Goal: Communication & Community: Answer question/provide support

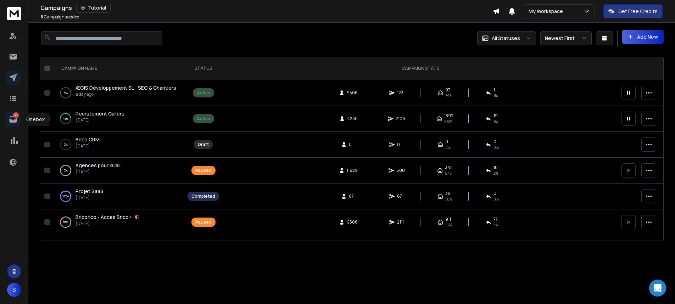
click at [18, 119] on link "35" at bounding box center [13, 119] width 14 height 14
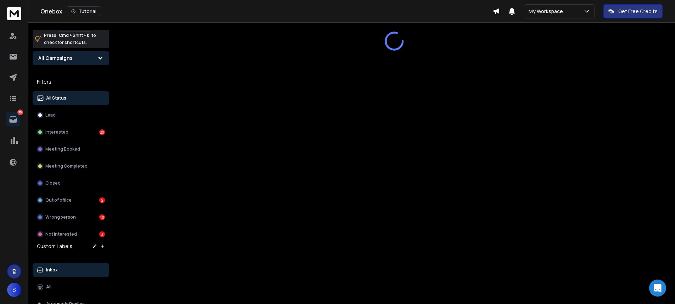
click at [79, 52] on button "All Campaigns" at bounding box center [71, 58] width 77 height 14
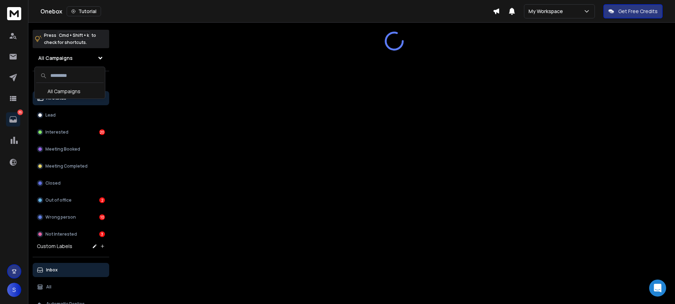
click at [116, 73] on div "Press Cmd + Shift + k to check for shortcuts. All Campaigns All Campaigns Filte…" at bounding box center [351, 175] width 647 height 304
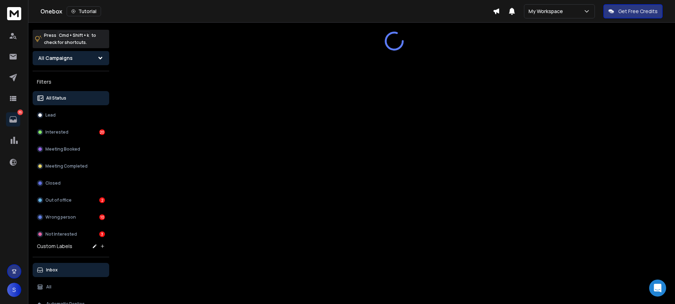
click at [98, 62] on button "All Campaigns" at bounding box center [71, 58] width 77 height 14
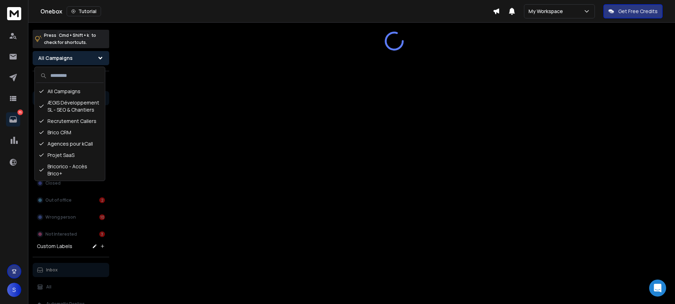
click at [98, 62] on button "All Campaigns" at bounding box center [71, 58] width 77 height 14
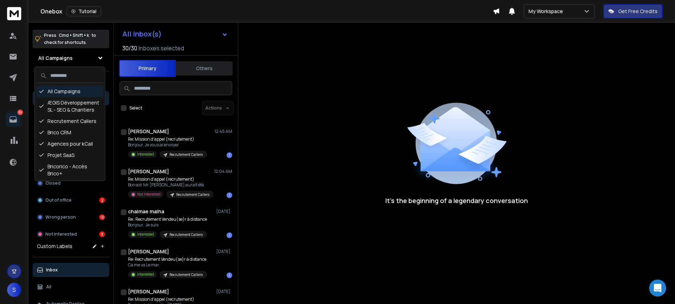
click at [88, 92] on div "All Campaigns" at bounding box center [69, 91] width 67 height 11
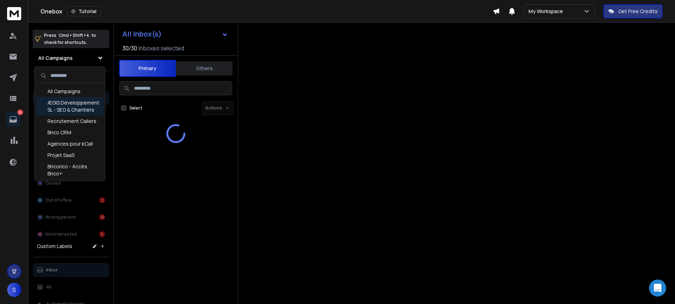
click at [78, 106] on div "ÆGIS Développement SL - SEO & Chantiers" at bounding box center [69, 106] width 67 height 18
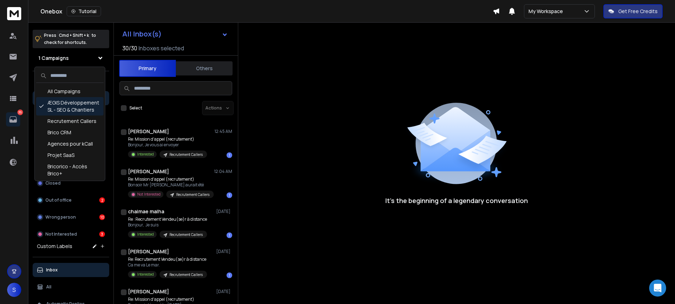
click at [85, 112] on div "ÆGIS Développement SL - SEO & Chantiers" at bounding box center [69, 106] width 67 height 18
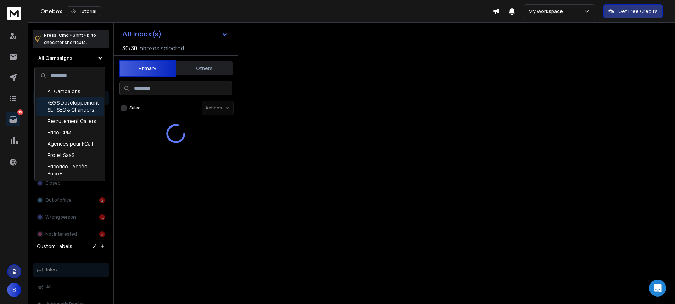
click at [85, 112] on div "ÆGIS Développement SL - SEO & Chantiers" at bounding box center [69, 106] width 67 height 18
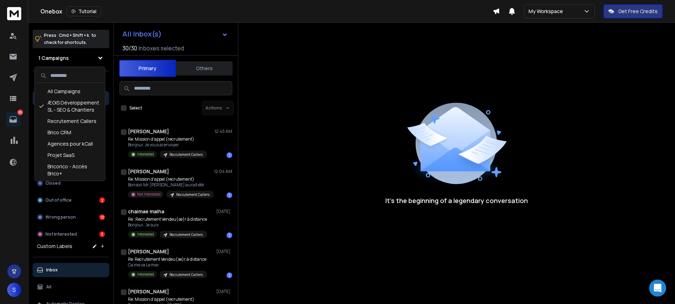
click at [259, 114] on div "It’s the beginning of a legendary conversation" at bounding box center [456, 152] width 437 height 259
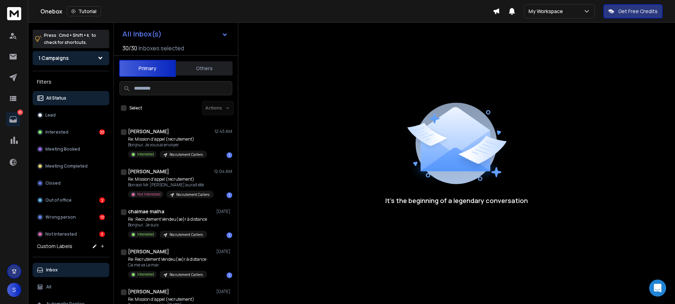
click at [70, 66] on div "Press Cmd + Shift + k to check for shortcuts. 1 Campaigns 1 Campaigns Filters F…" at bounding box center [70, 175] width 85 height 304
click at [71, 64] on button "1 Campaigns" at bounding box center [71, 58] width 77 height 14
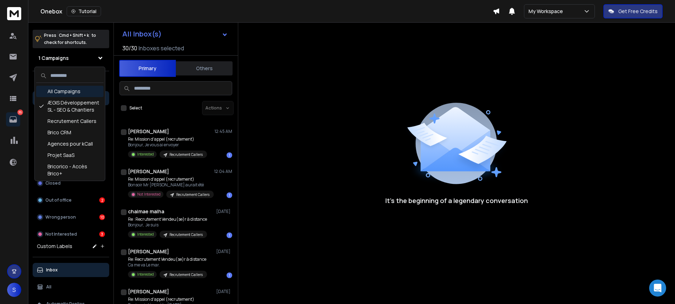
click at [78, 90] on div "All Campaigns" at bounding box center [69, 91] width 67 height 11
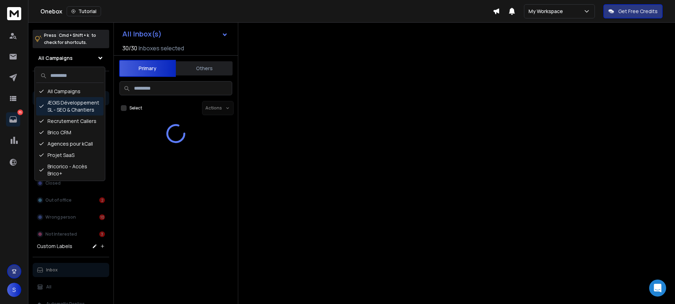
click at [81, 106] on div "ÆGIS Développement SL - SEO & Chantiers" at bounding box center [69, 106] width 67 height 18
click at [79, 121] on div "Recrutement Callers" at bounding box center [69, 121] width 67 height 11
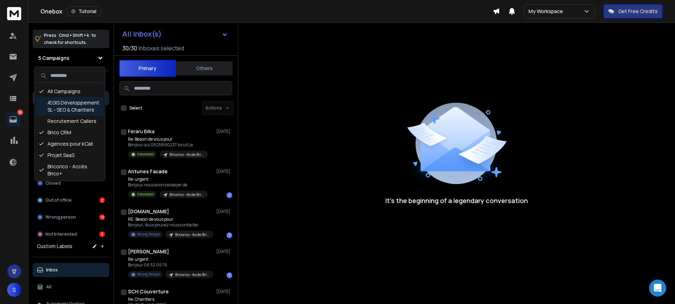
drag, startPoint x: 65, startPoint y: 112, endPoint x: 67, endPoint y: 117, distance: 5.1
click at [65, 112] on div "ÆGIS Développement SL - SEO & Chantiers" at bounding box center [69, 106] width 67 height 18
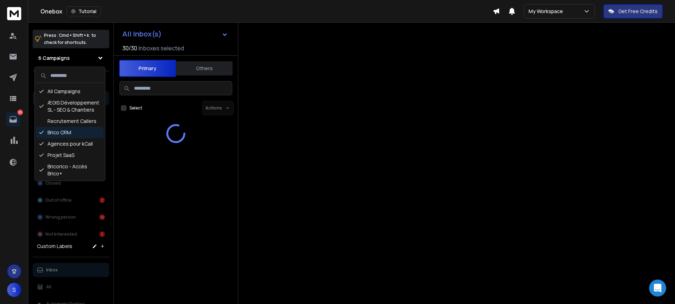
drag, startPoint x: 64, startPoint y: 134, endPoint x: 66, endPoint y: 140, distance: 5.9
click at [64, 134] on div "Brico CRM" at bounding box center [69, 132] width 67 height 11
drag, startPoint x: 66, startPoint y: 144, endPoint x: 66, endPoint y: 152, distance: 7.8
click at [66, 144] on div "Agences pour kCall" at bounding box center [69, 143] width 67 height 11
click at [66, 158] on div "Projet SaaS" at bounding box center [69, 155] width 67 height 11
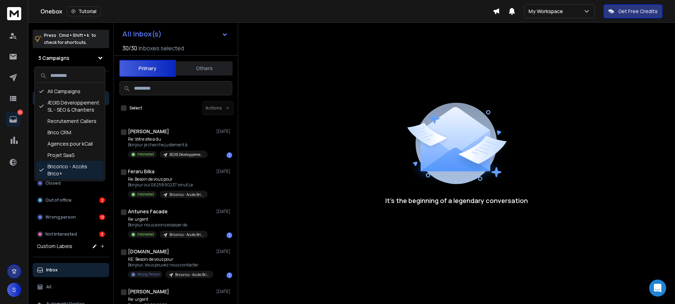
click at [70, 167] on div "Bricorico - Accès Brico+" at bounding box center [69, 170] width 67 height 18
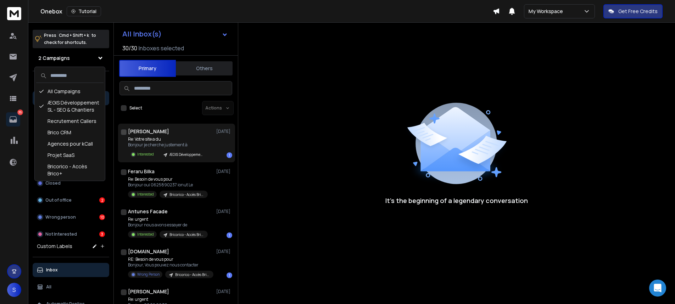
click at [152, 145] on p "Bonjour je cherche justement à" at bounding box center [168, 145] width 80 height 6
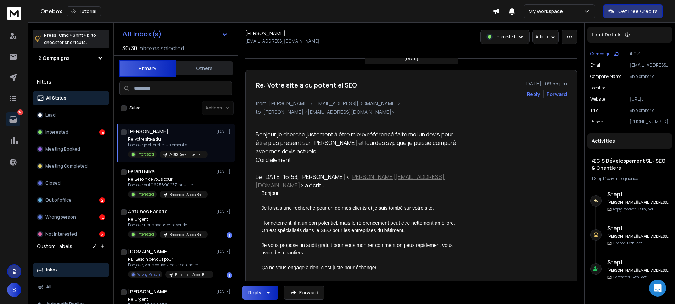
scroll to position [0, 0]
